Goal: Task Accomplishment & Management: Manage account settings

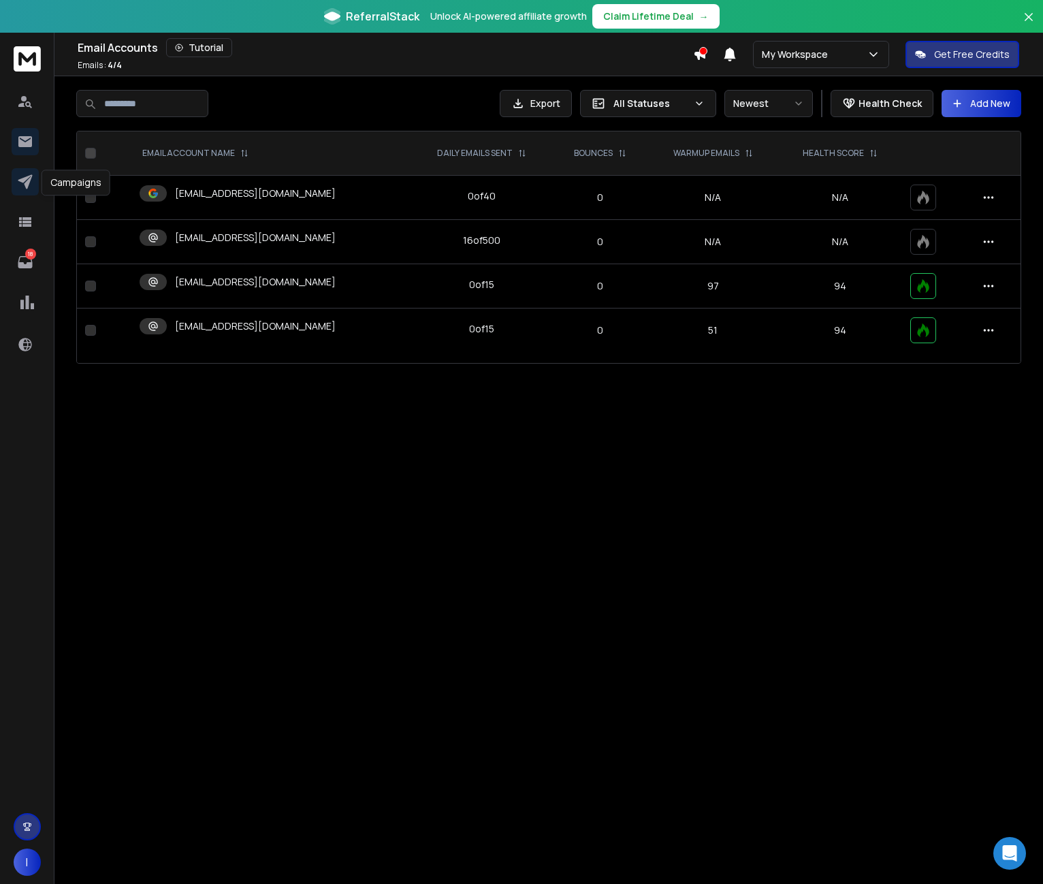
click at [37, 184] on link at bounding box center [25, 181] width 27 height 27
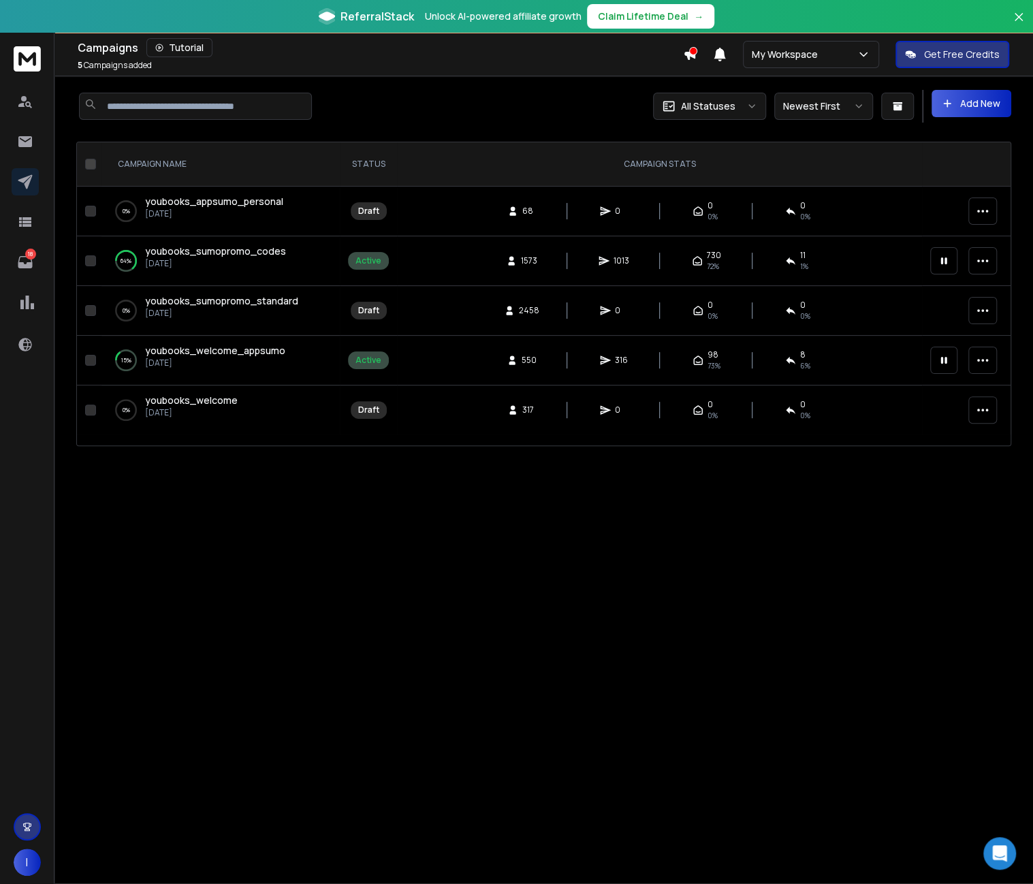
click at [203, 353] on span "youbooks_welcome_appsumo" at bounding box center [215, 350] width 140 height 13
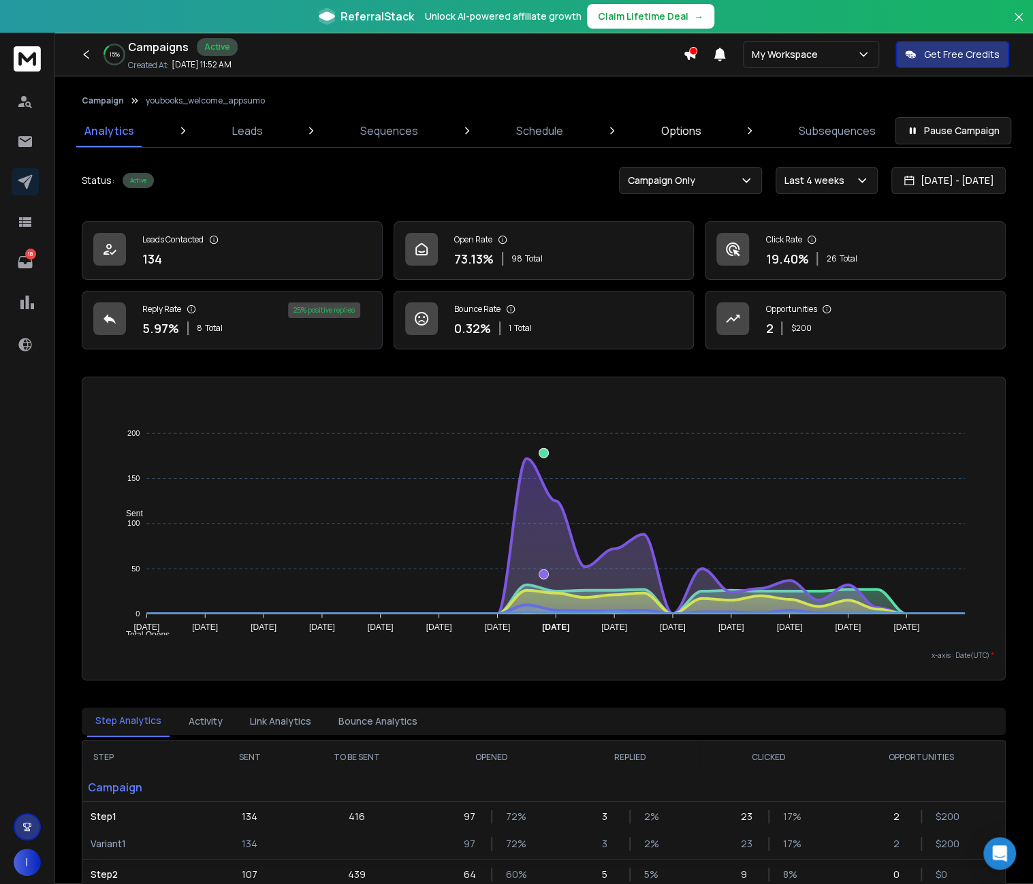
click at [689, 133] on p "Options" at bounding box center [680, 131] width 40 height 16
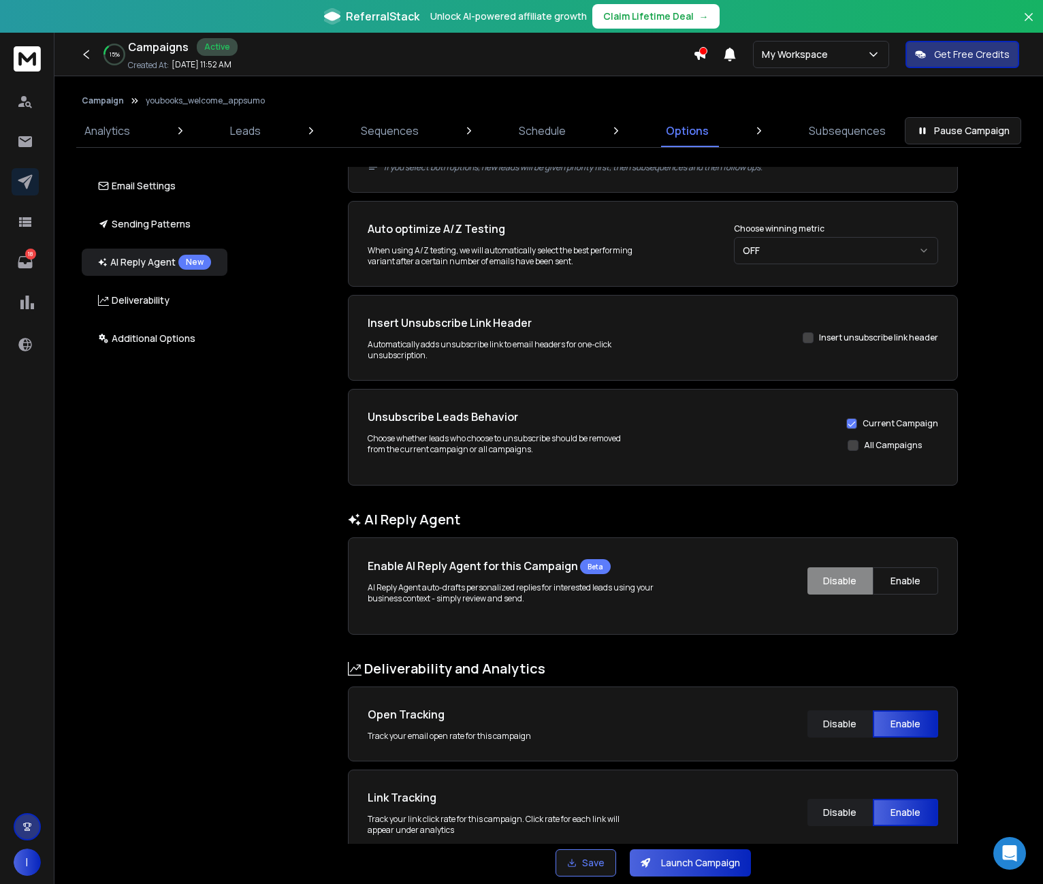
scroll to position [953, 0]
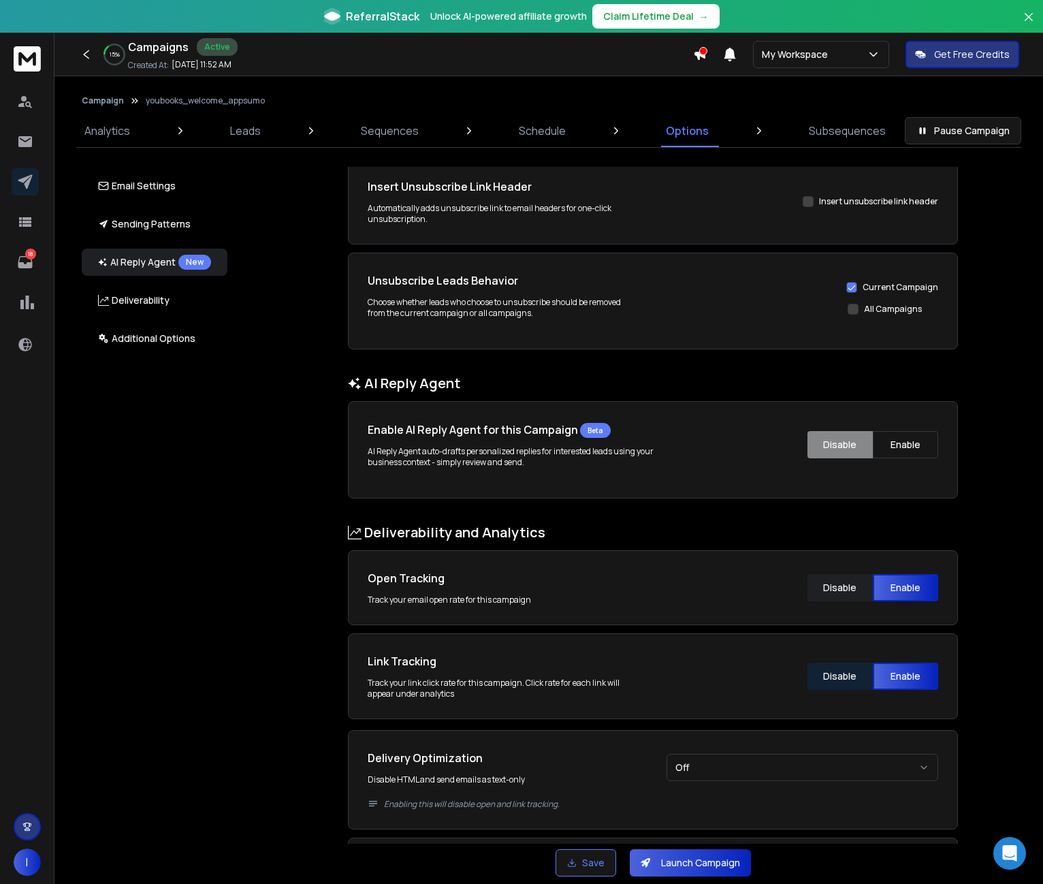
click at [843, 664] on button "Disable" at bounding box center [839, 675] width 65 height 27
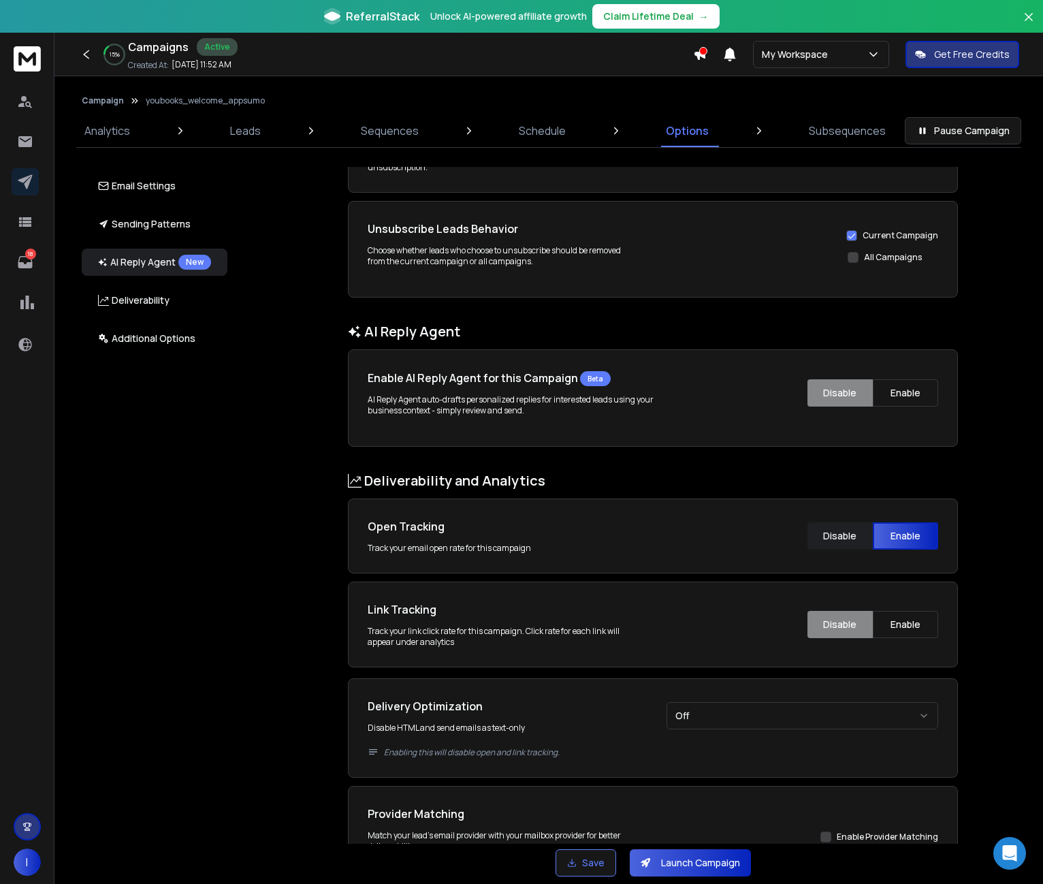
scroll to position [1089, 0]
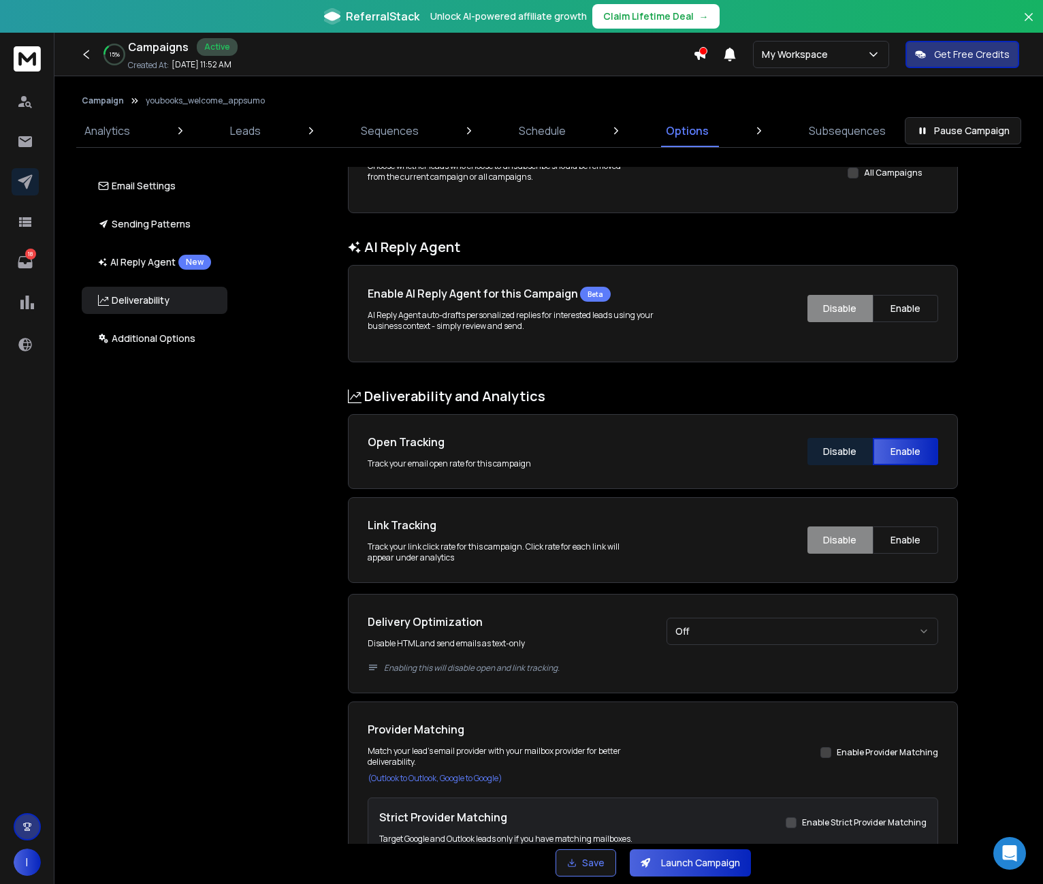
click at [832, 443] on button "Disable" at bounding box center [839, 451] width 65 height 27
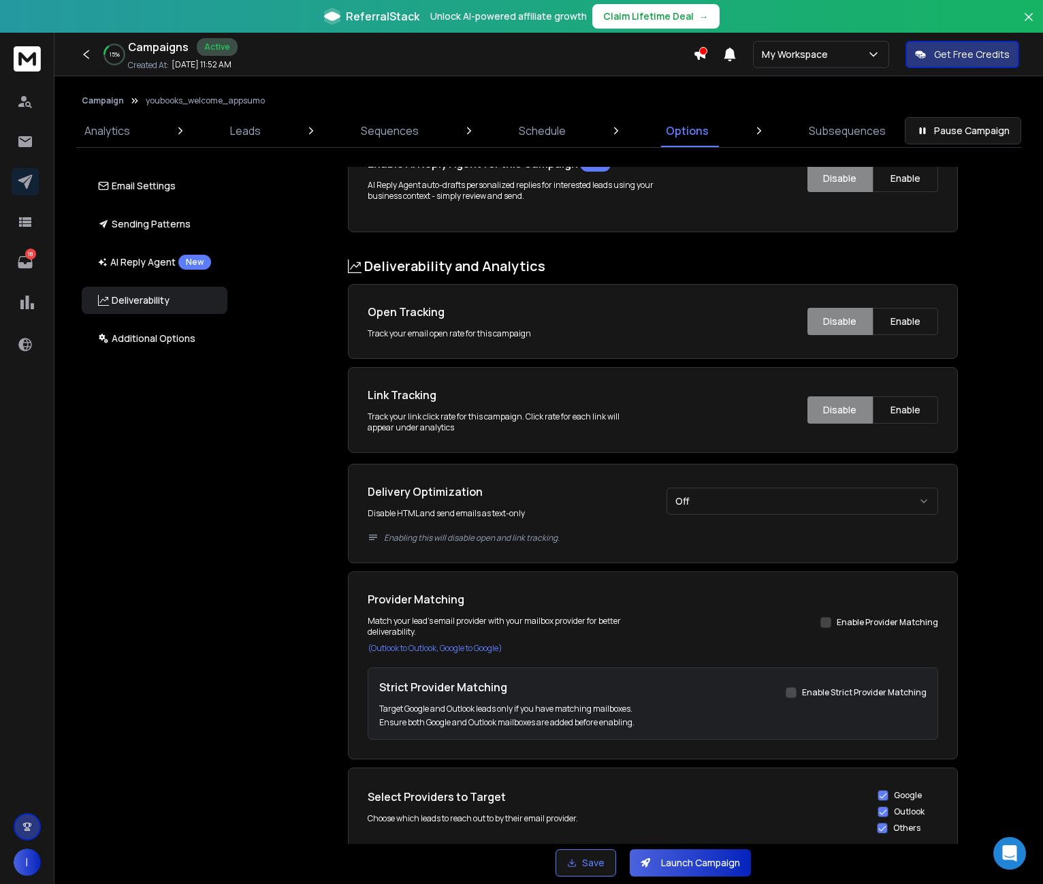
scroll to position [1225, 0]
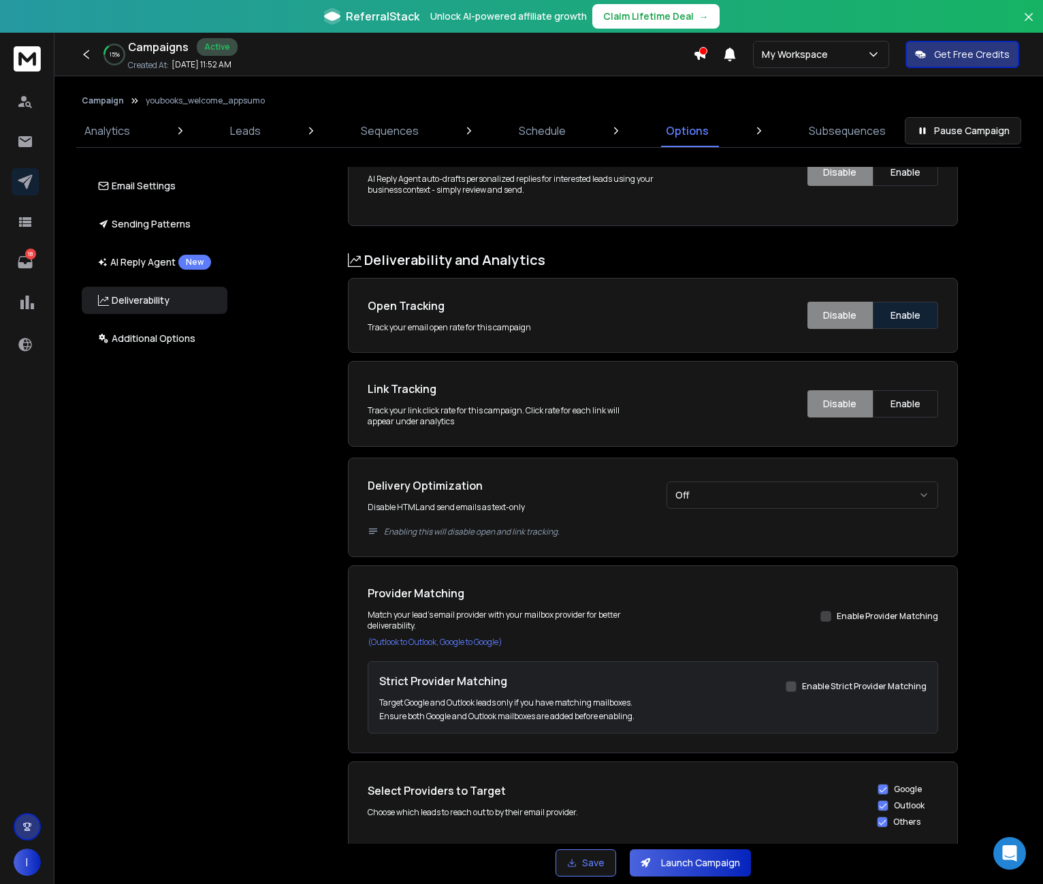
click at [884, 308] on button "Enable" at bounding box center [905, 315] width 65 height 27
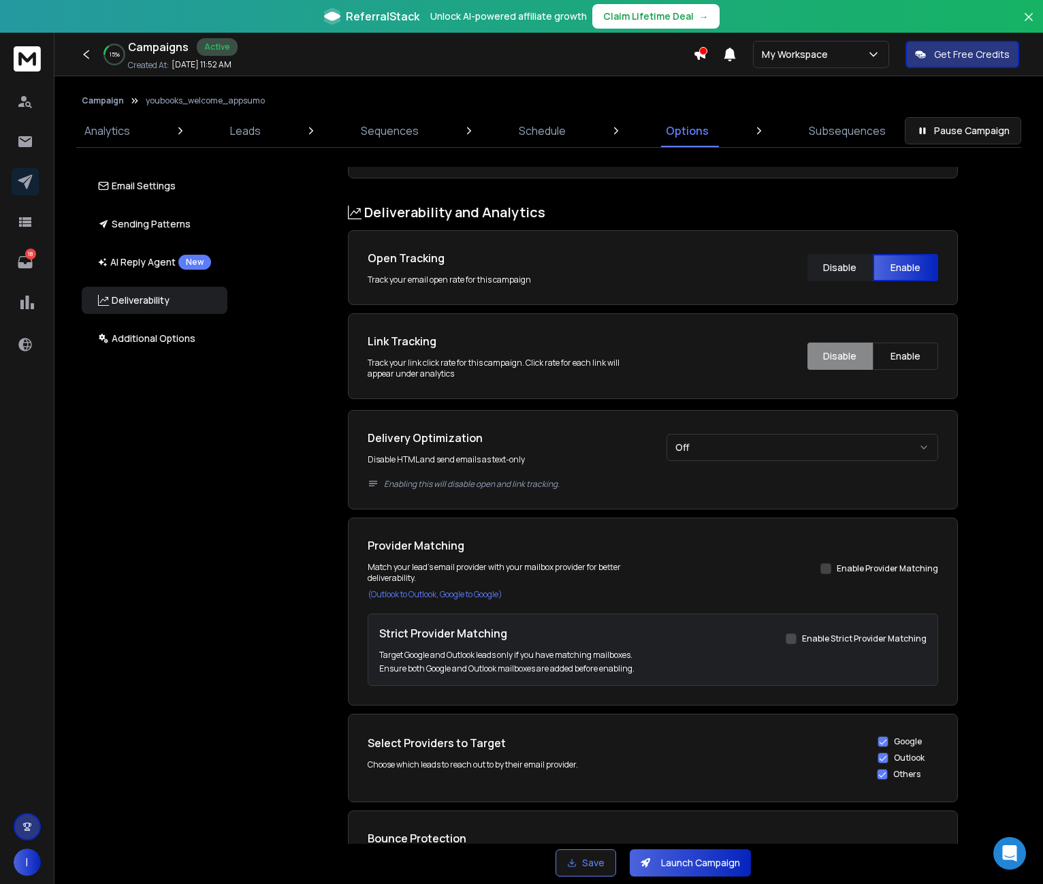
scroll to position [1293, 0]
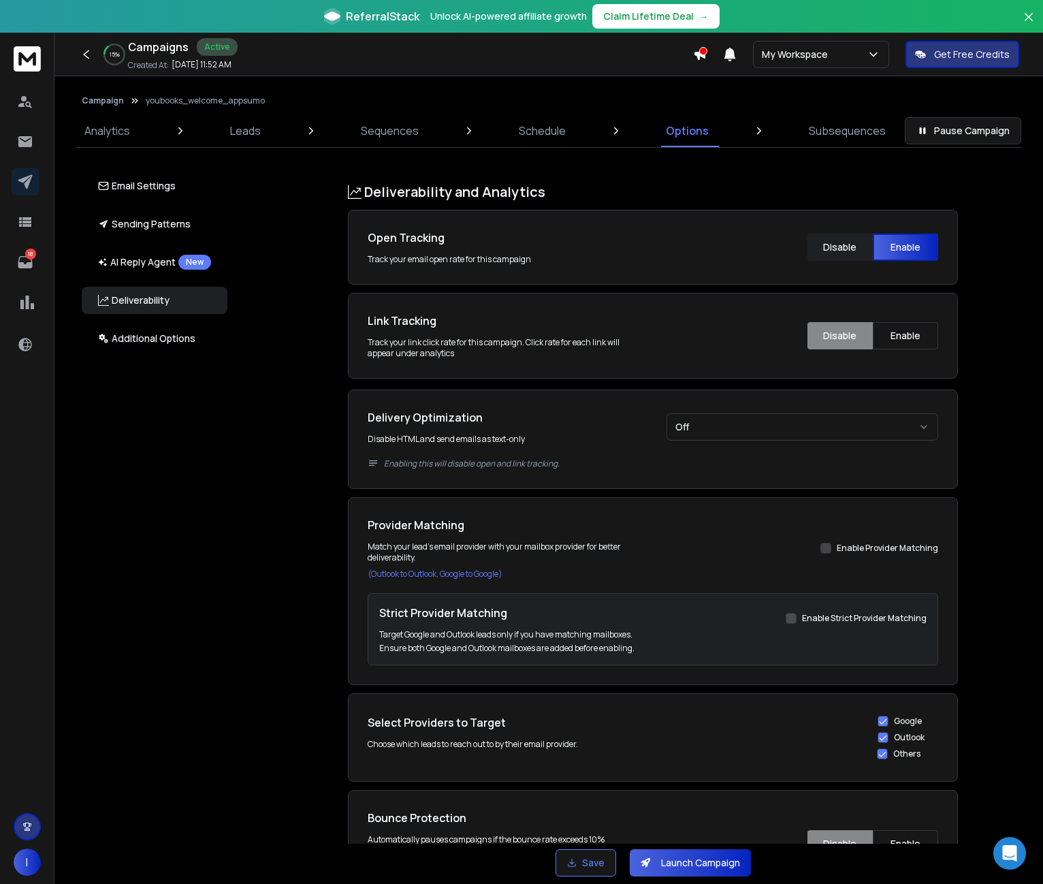
click at [706, 423] on button "Off" at bounding box center [802, 426] width 272 height 27
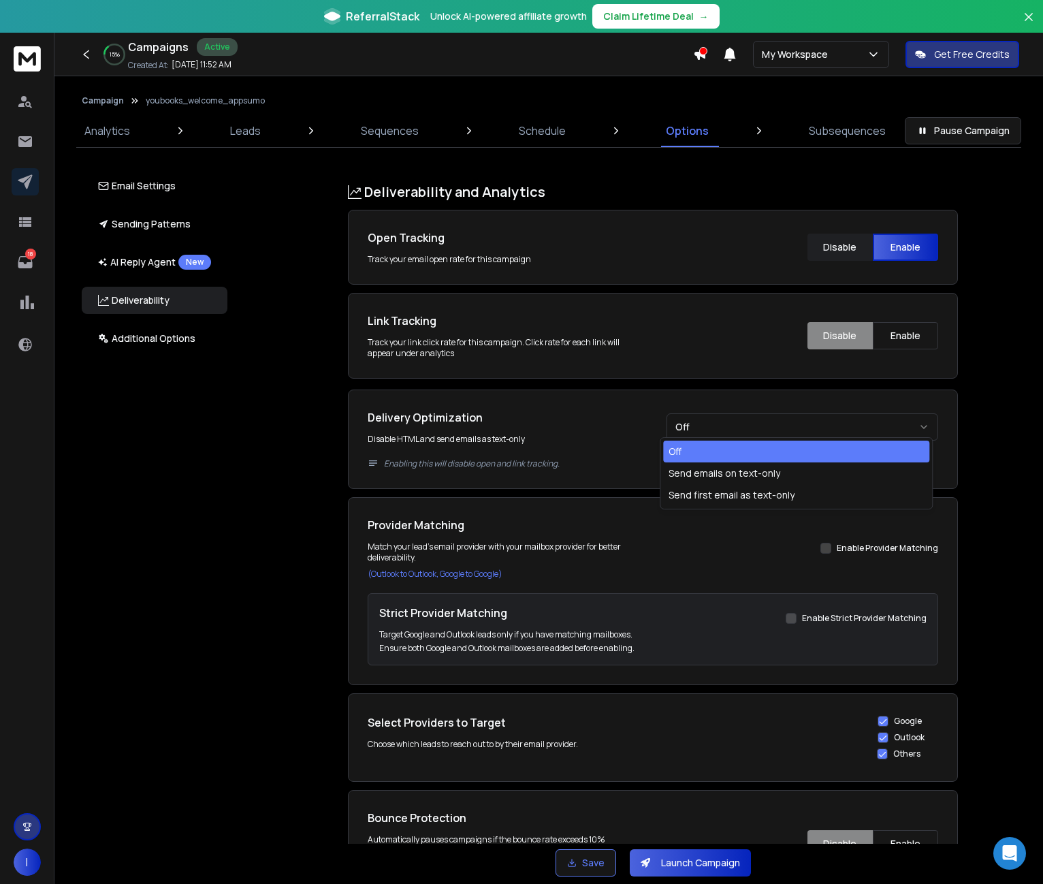
select select "*"
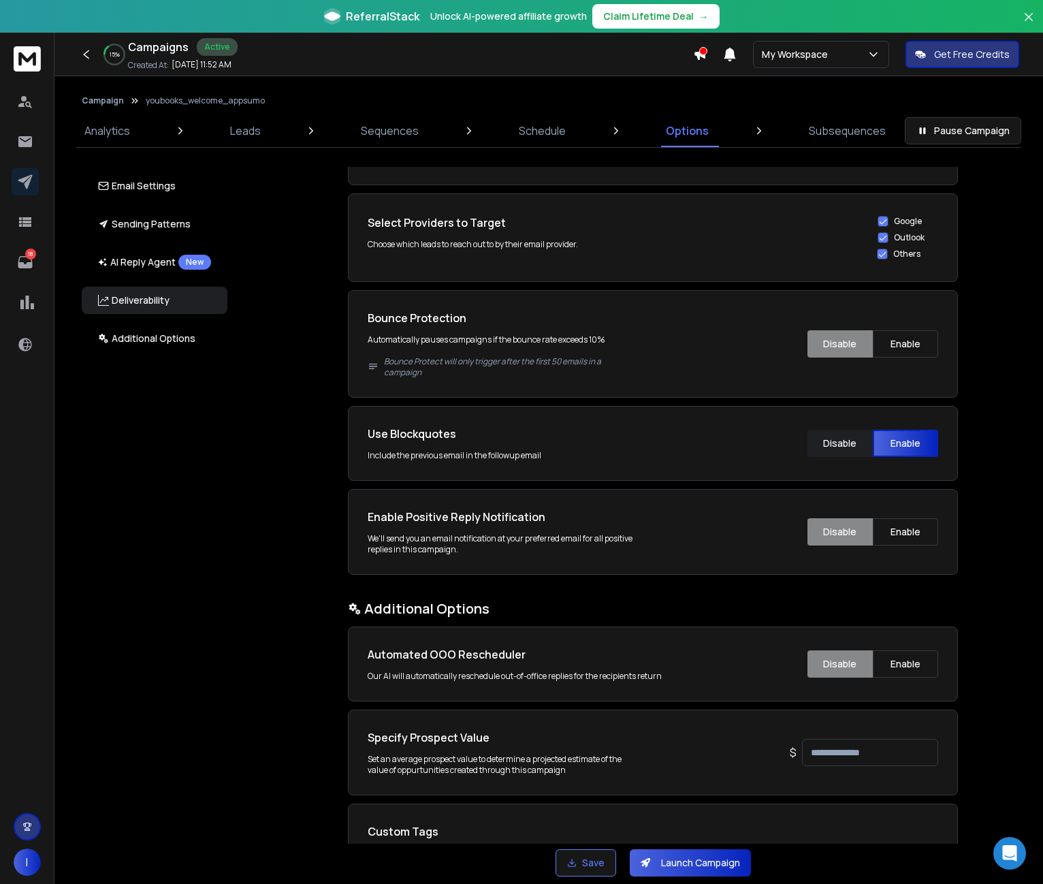
scroll to position [1838, 0]
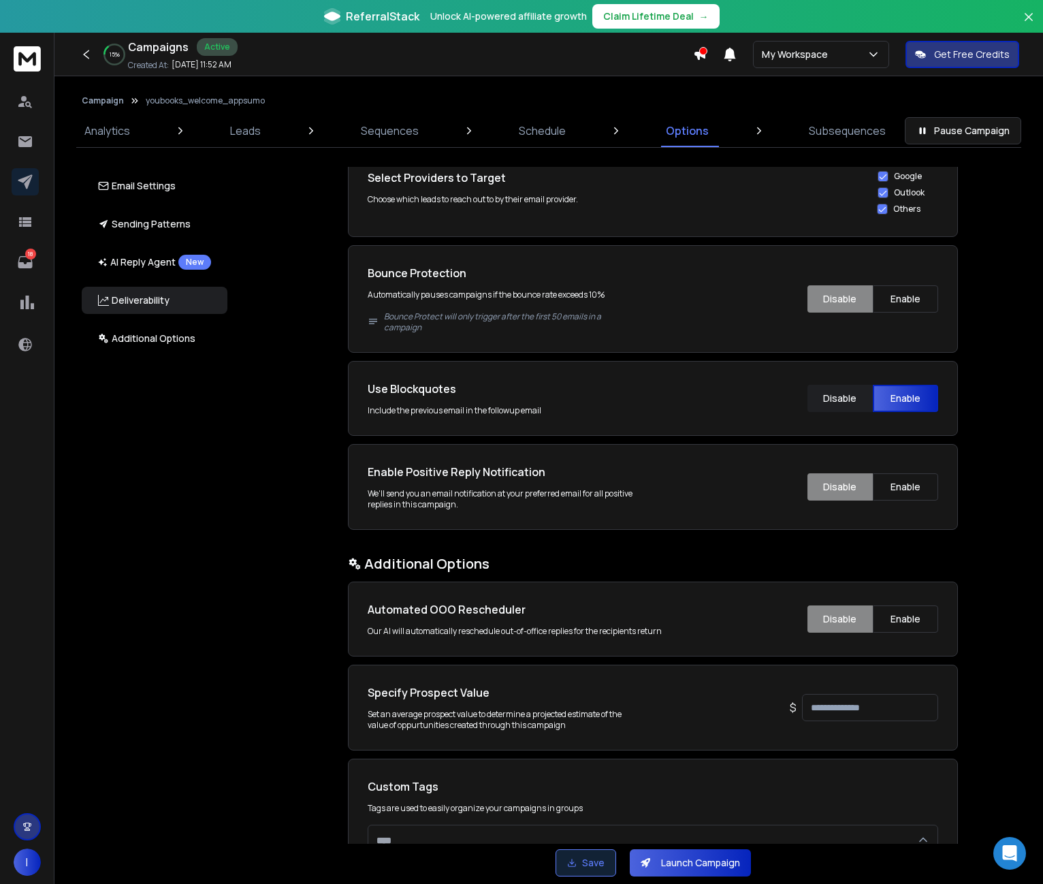
click at [584, 860] on button "Save" at bounding box center [585, 862] width 61 height 27
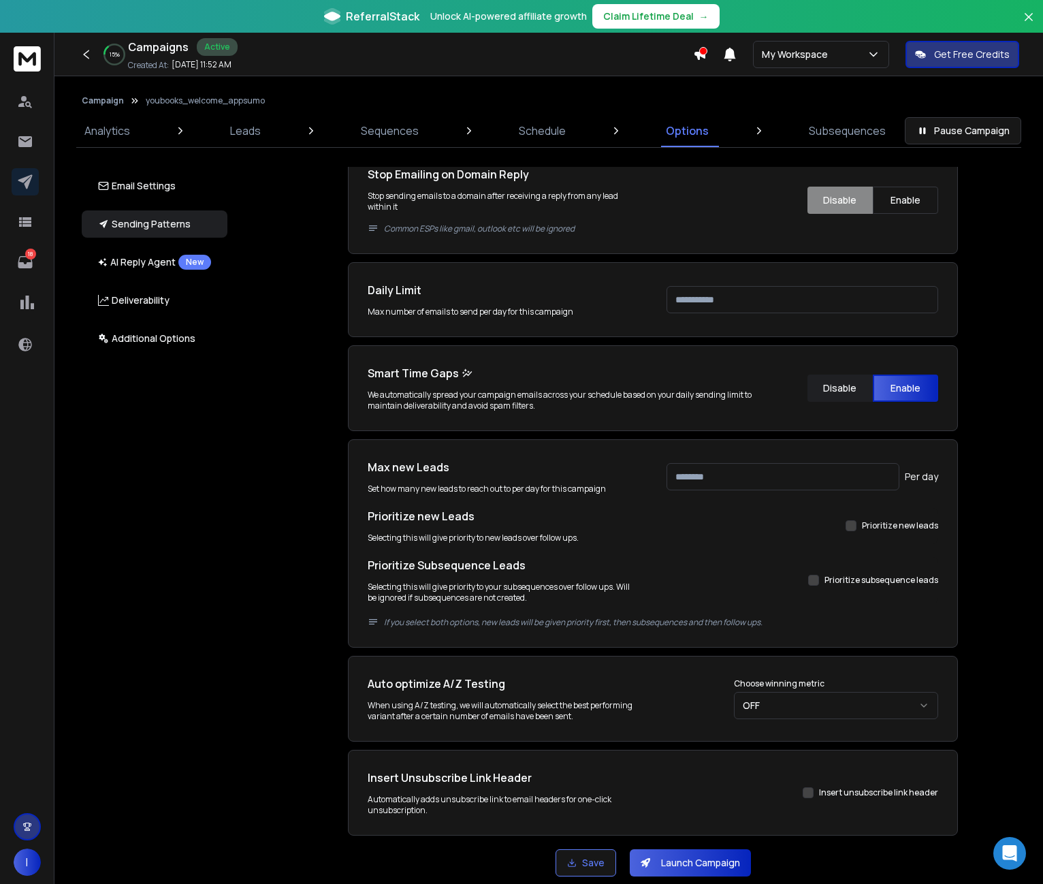
scroll to position [0, 0]
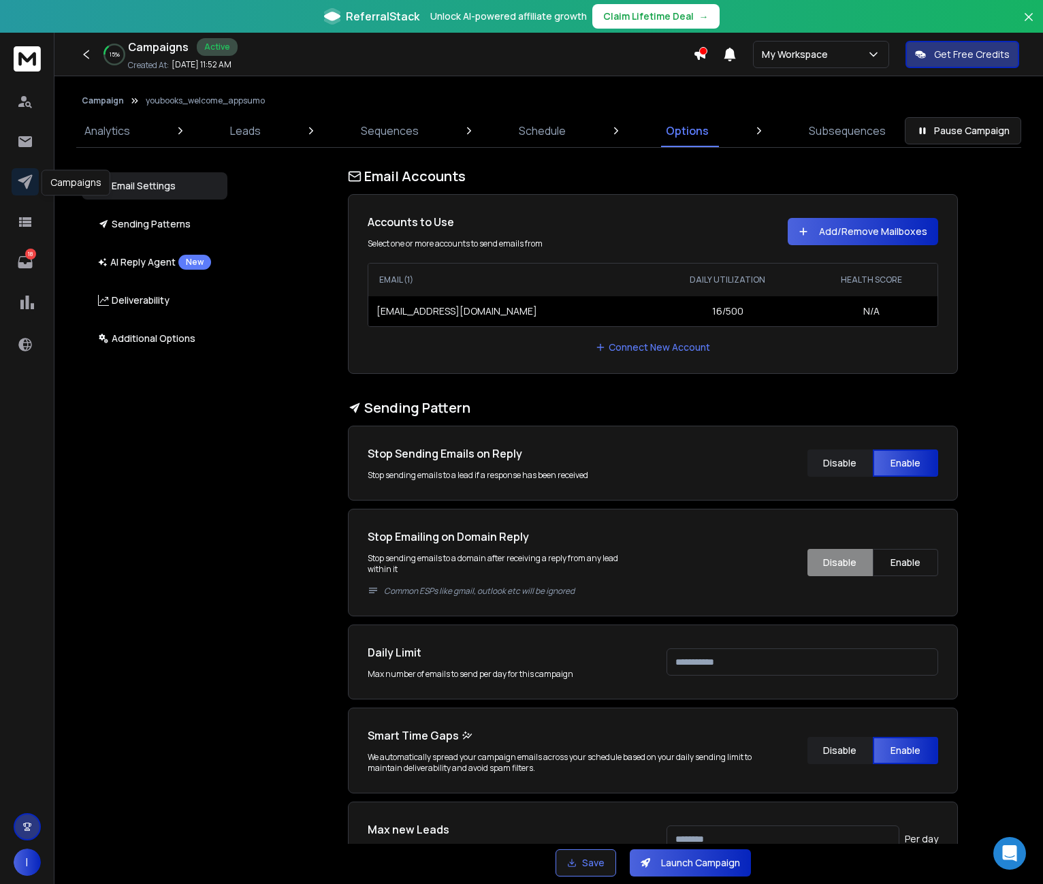
click at [27, 176] on icon at bounding box center [25, 182] width 16 height 16
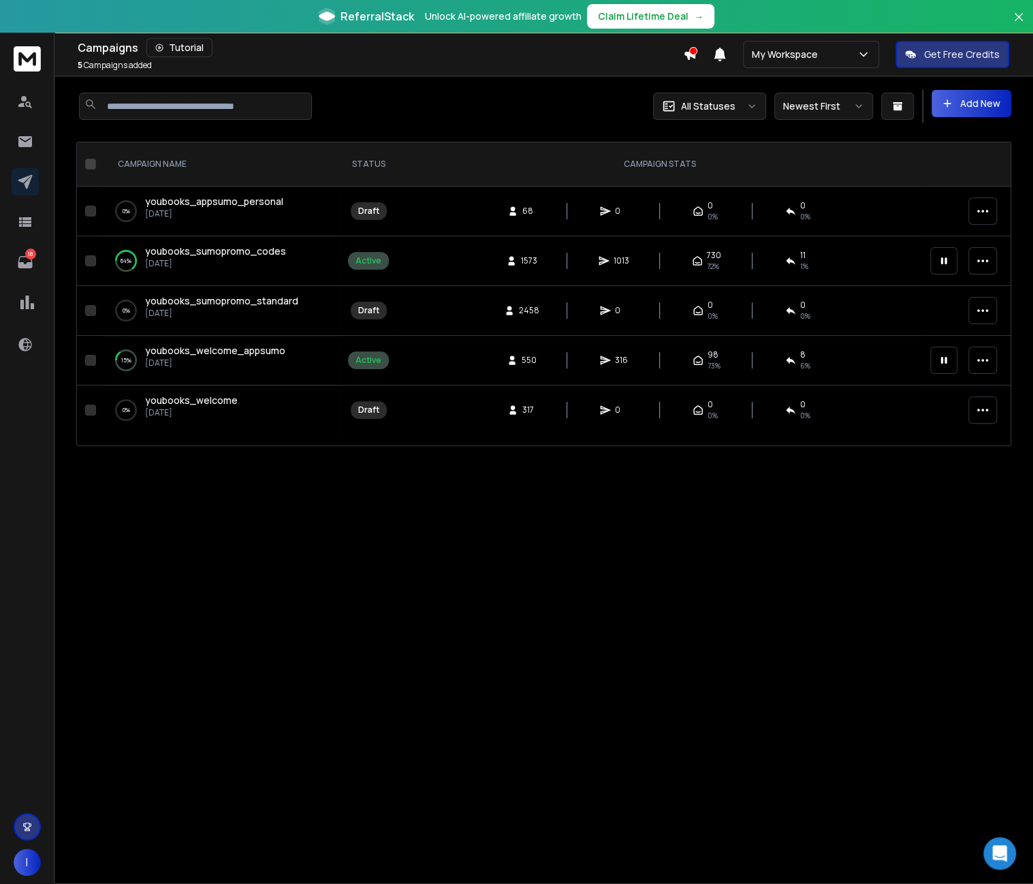
click at [735, 600] on div "Campaigns 5 Campaigns Added All Statuses Newest First Add New CAMPAIGN NAME STA…" at bounding box center [543, 532] width 935 height 884
click at [164, 258] on p "[DATE]" at bounding box center [215, 263] width 141 height 11
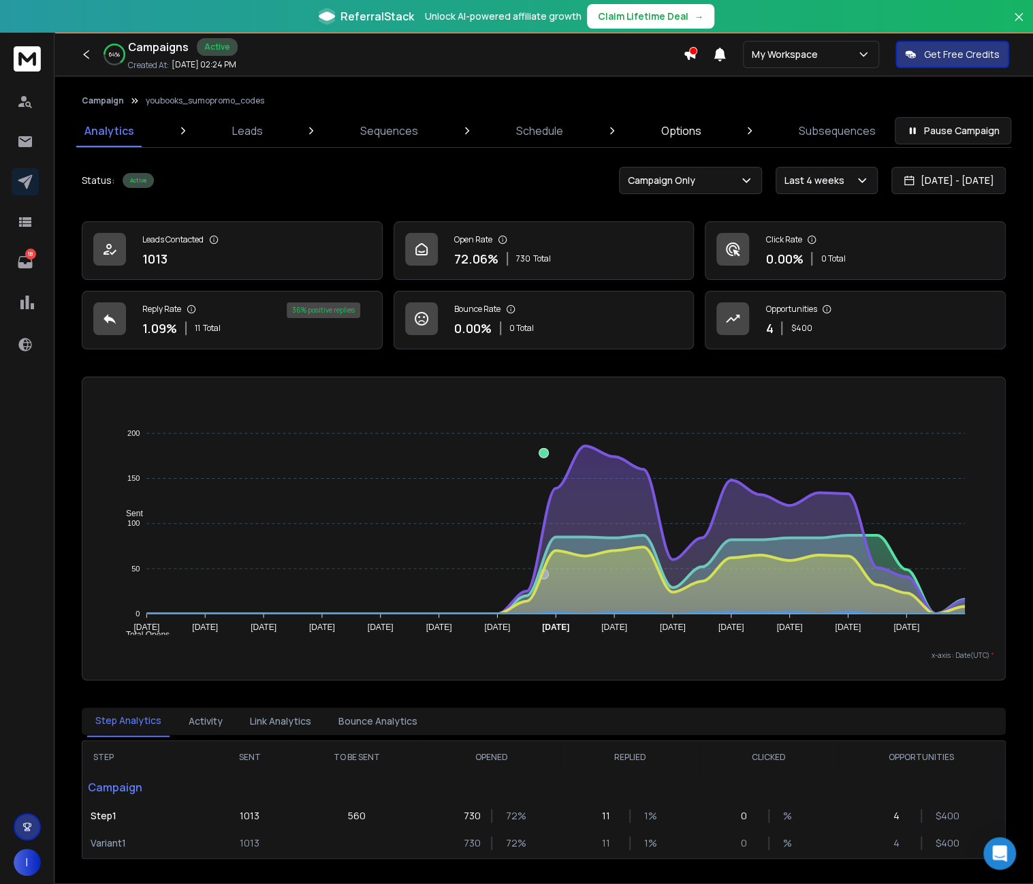
click at [677, 136] on p "Options" at bounding box center [680, 131] width 40 height 16
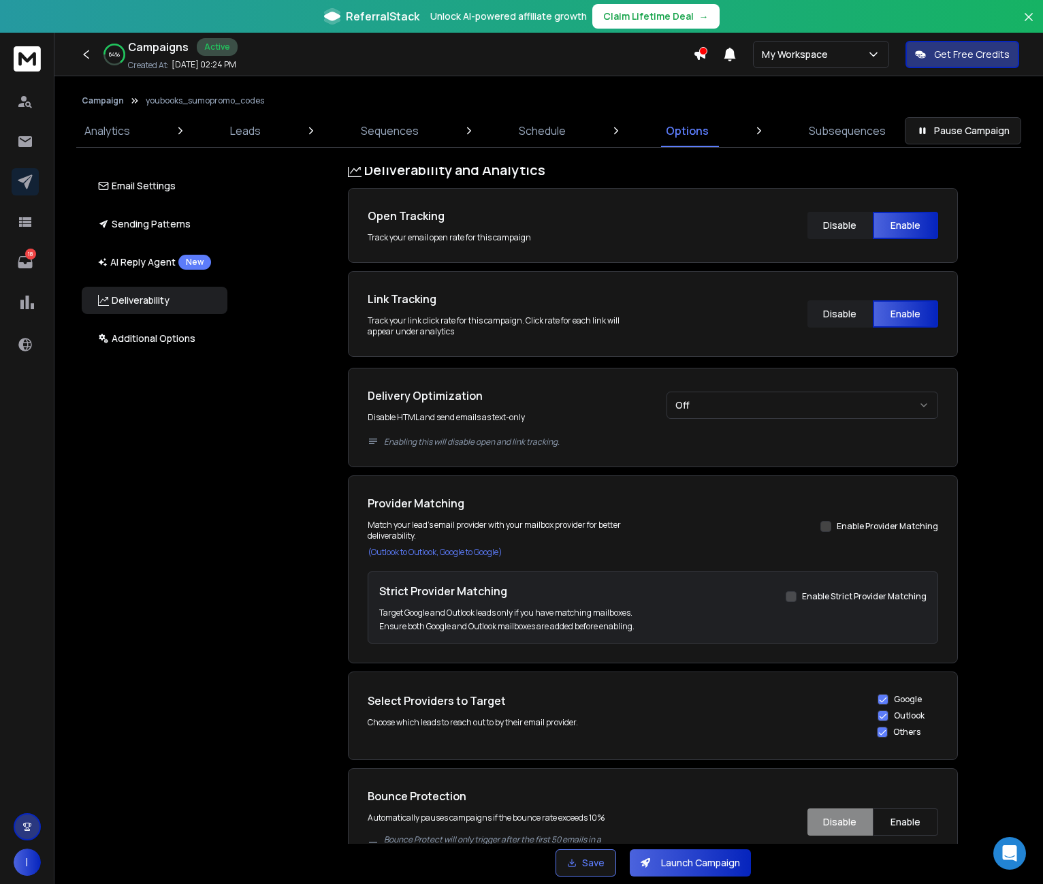
scroll to position [1179, 0]
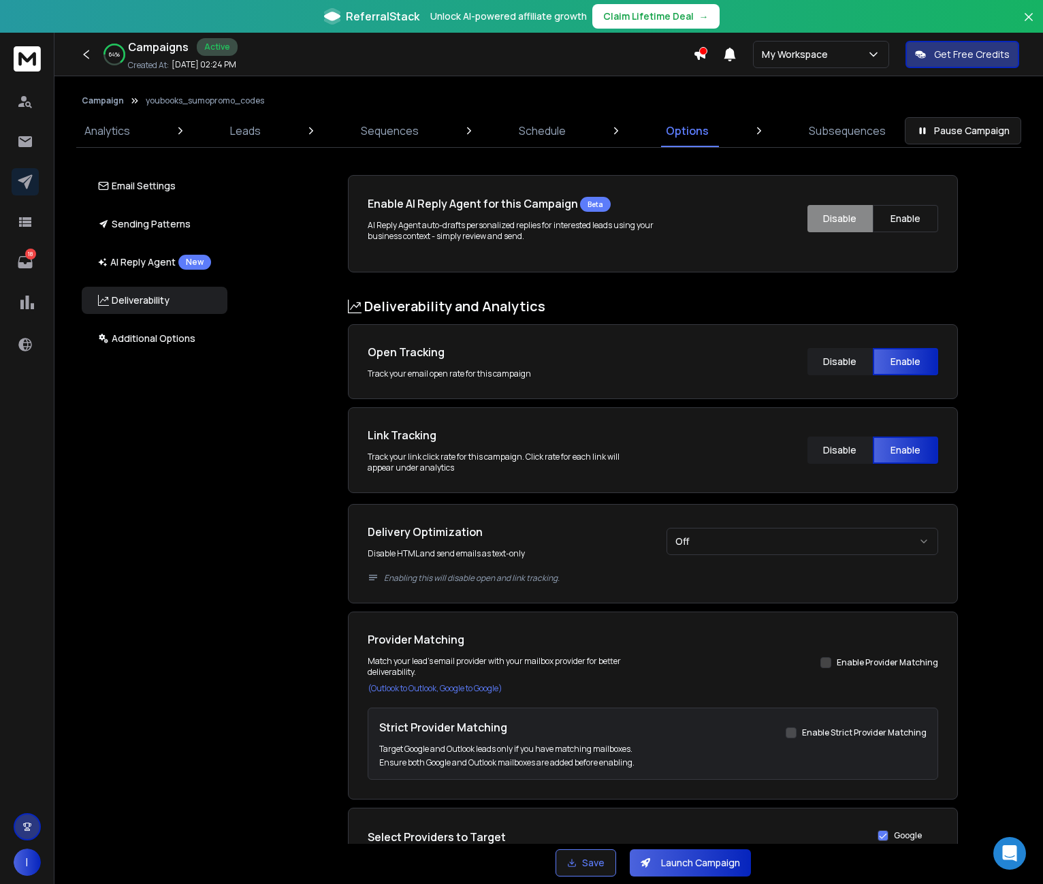
click at [666, 533] on button "Off" at bounding box center [802, 541] width 272 height 27
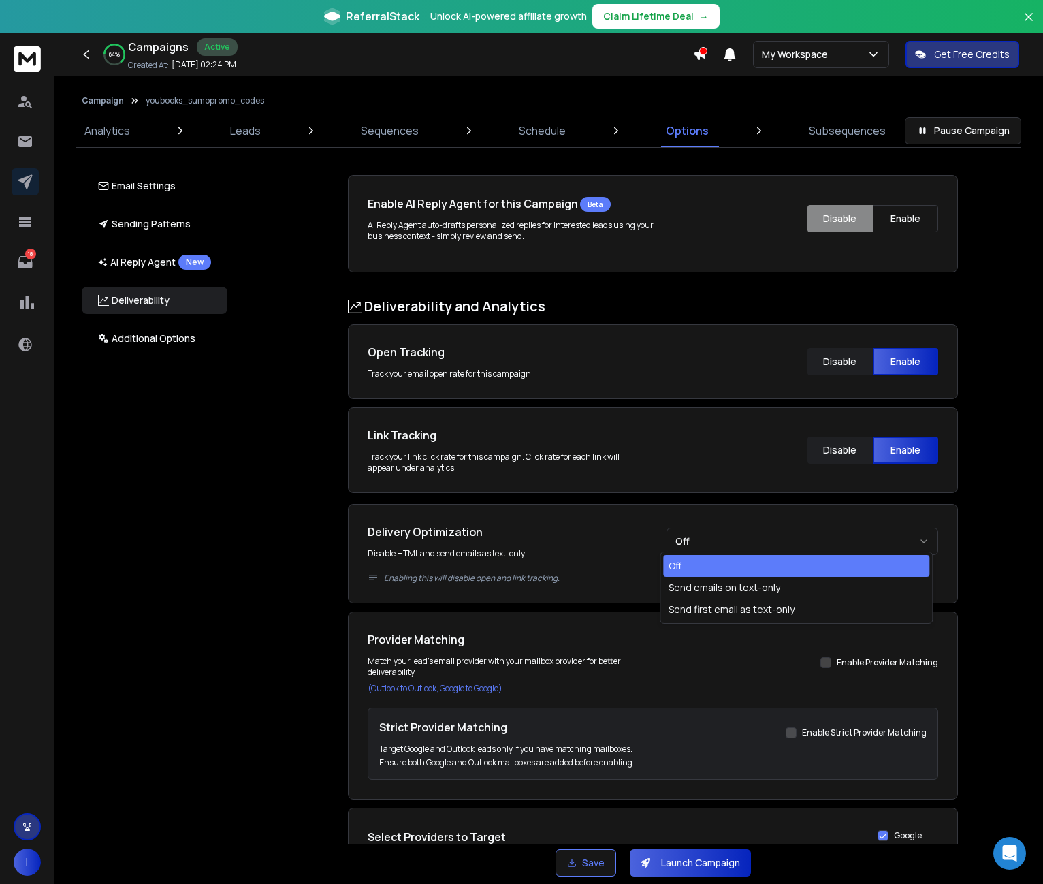
select select "*"
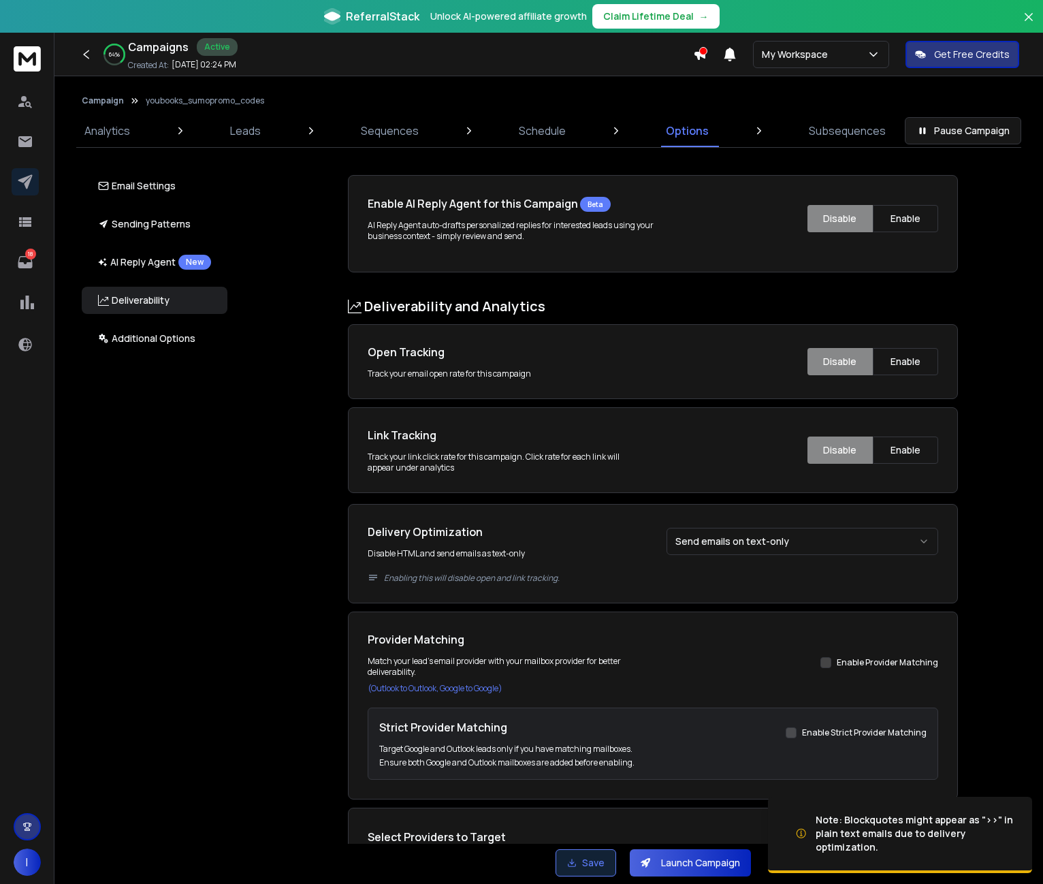
click at [582, 860] on button "Save" at bounding box center [585, 862] width 61 height 27
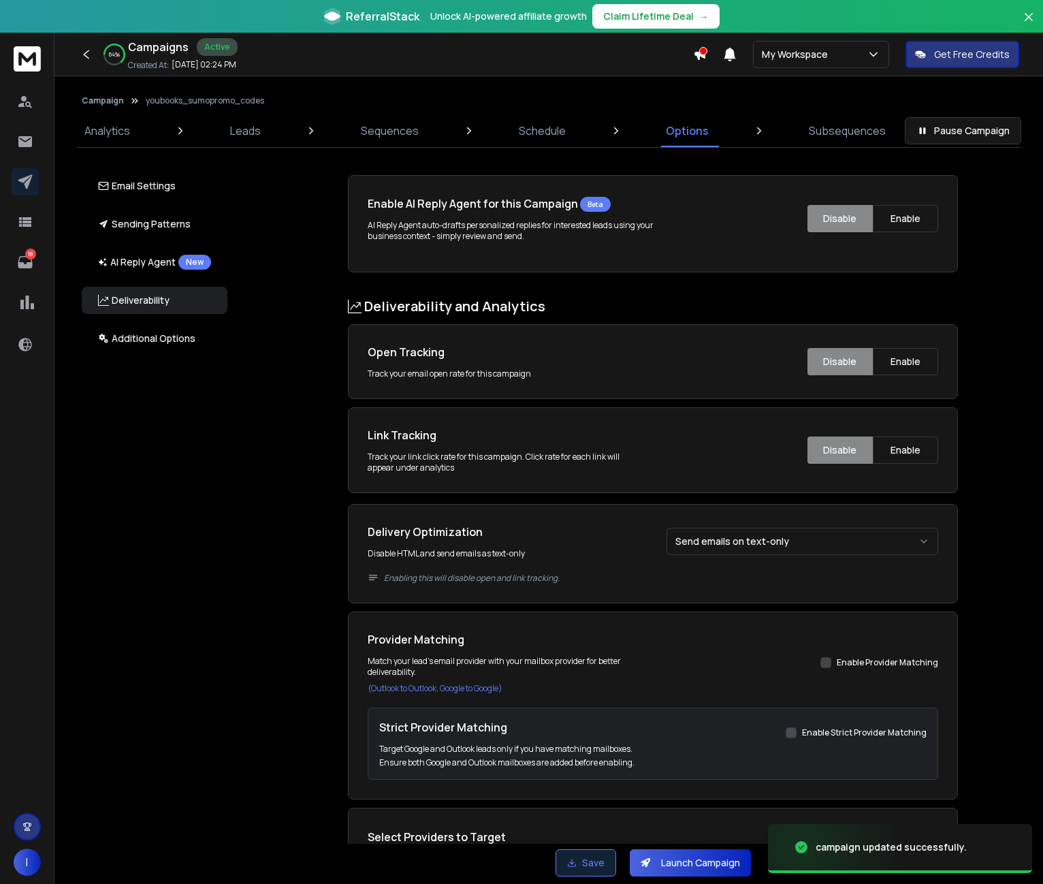
click at [595, 873] on button "Save" at bounding box center [585, 862] width 61 height 27
